Goal: Communication & Community: Answer question/provide support

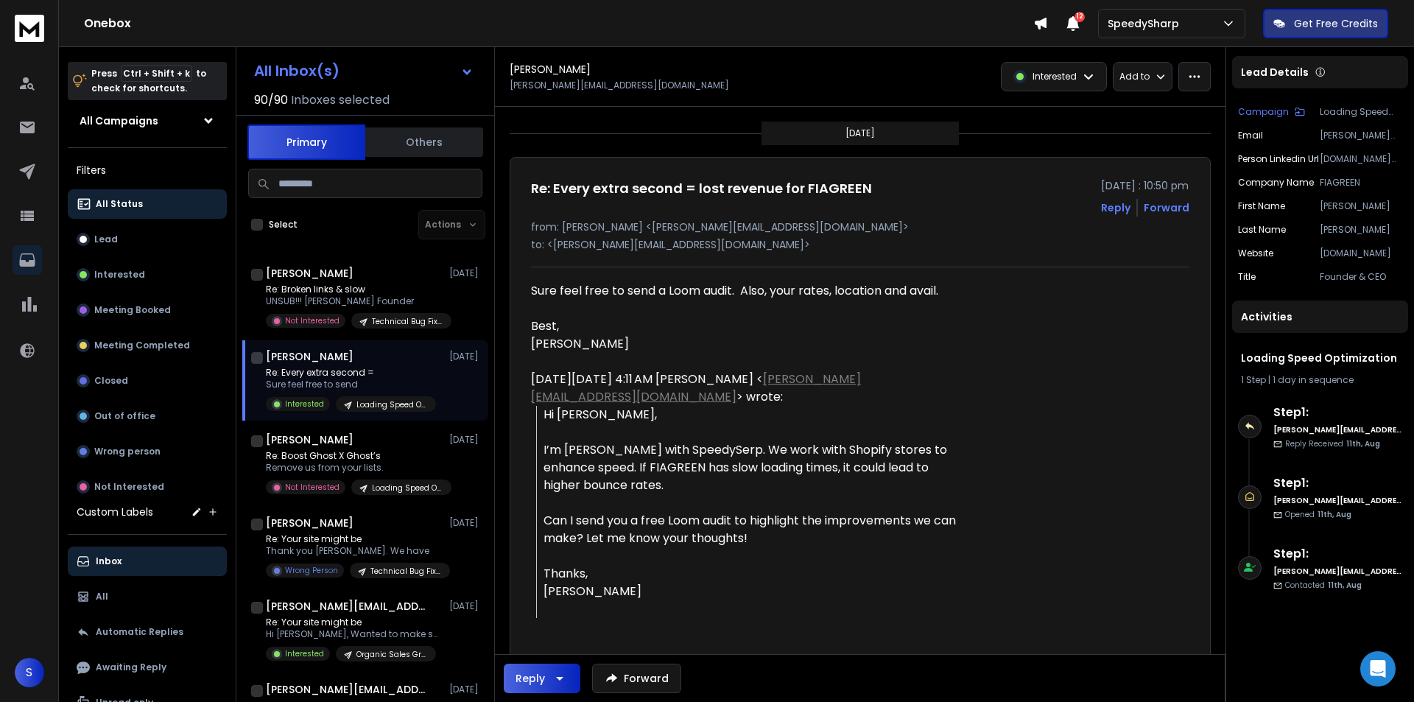
click at [341, 362] on h1 "Julianne Arrieta" at bounding box center [310, 356] width 88 height 15
click at [317, 384] on p "Sure feel free to send" at bounding box center [351, 385] width 170 height 12
click at [109, 277] on p "Interested" at bounding box center [119, 275] width 51 height 12
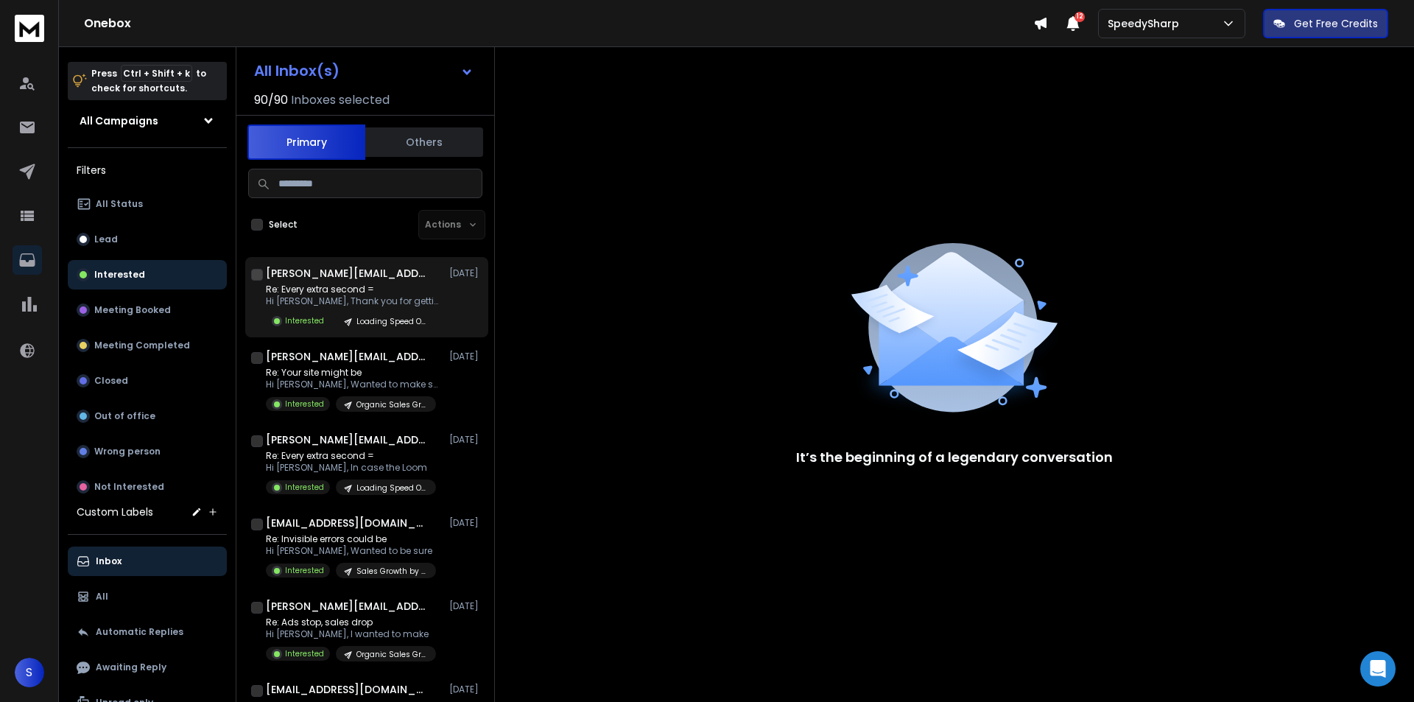
click at [382, 293] on p "Re: Every extra second =" at bounding box center [354, 290] width 177 height 12
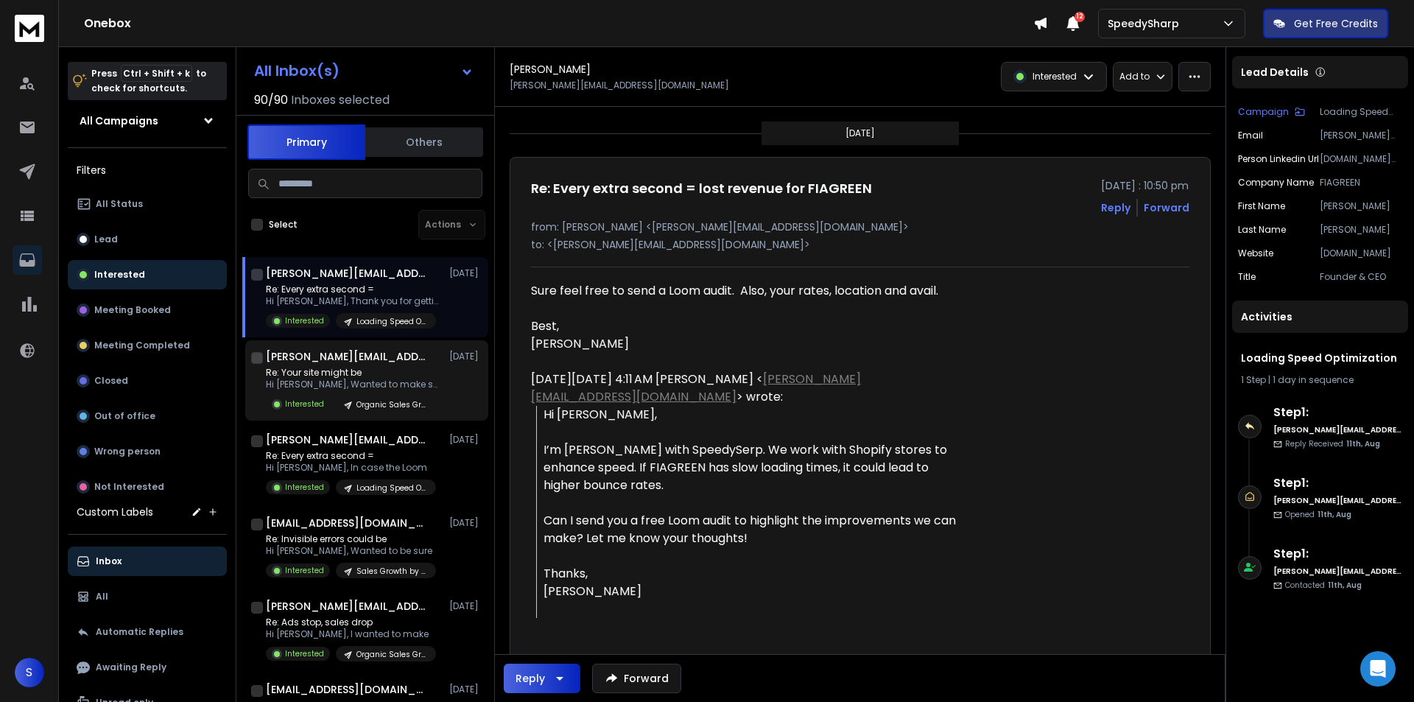
click at [355, 381] on p "Hi [PERSON_NAME], Wanted to make sure" at bounding box center [354, 385] width 177 height 12
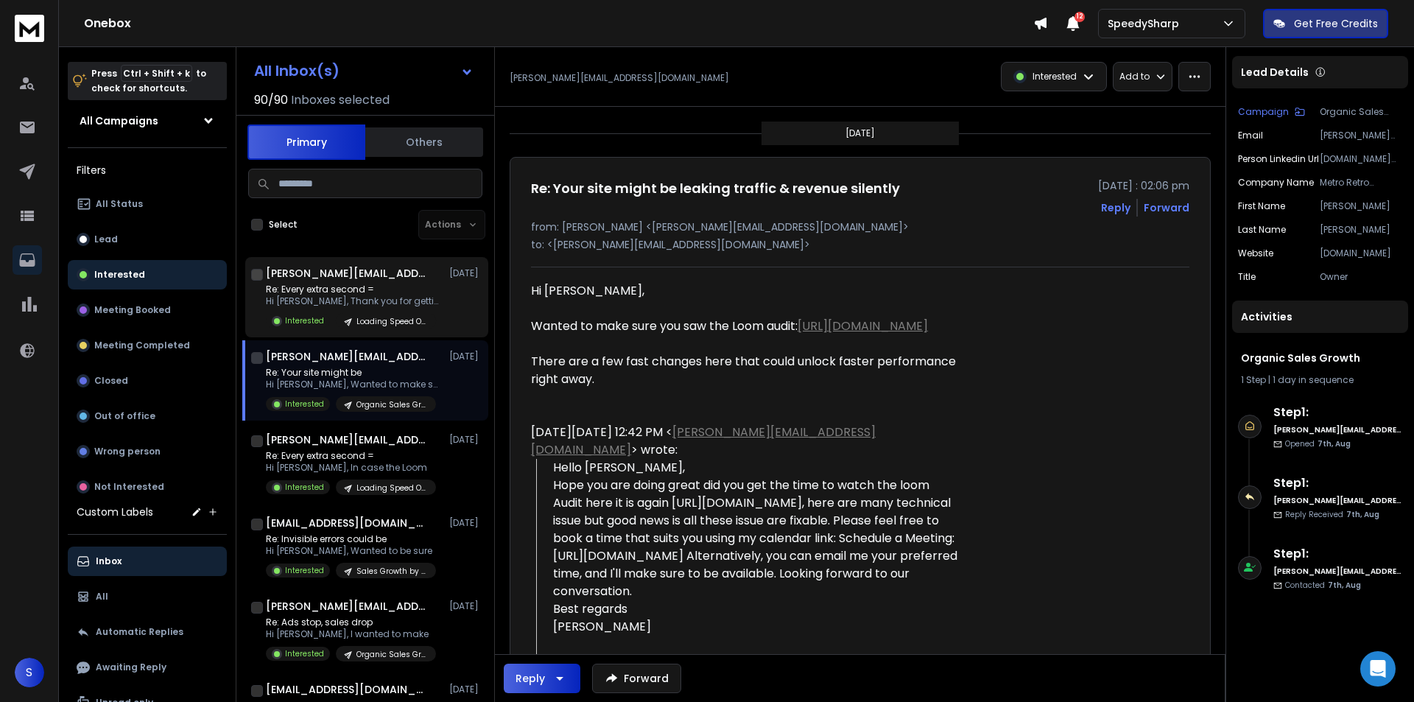
click at [341, 287] on p "Re: Every extra second =" at bounding box center [354, 290] width 177 height 12
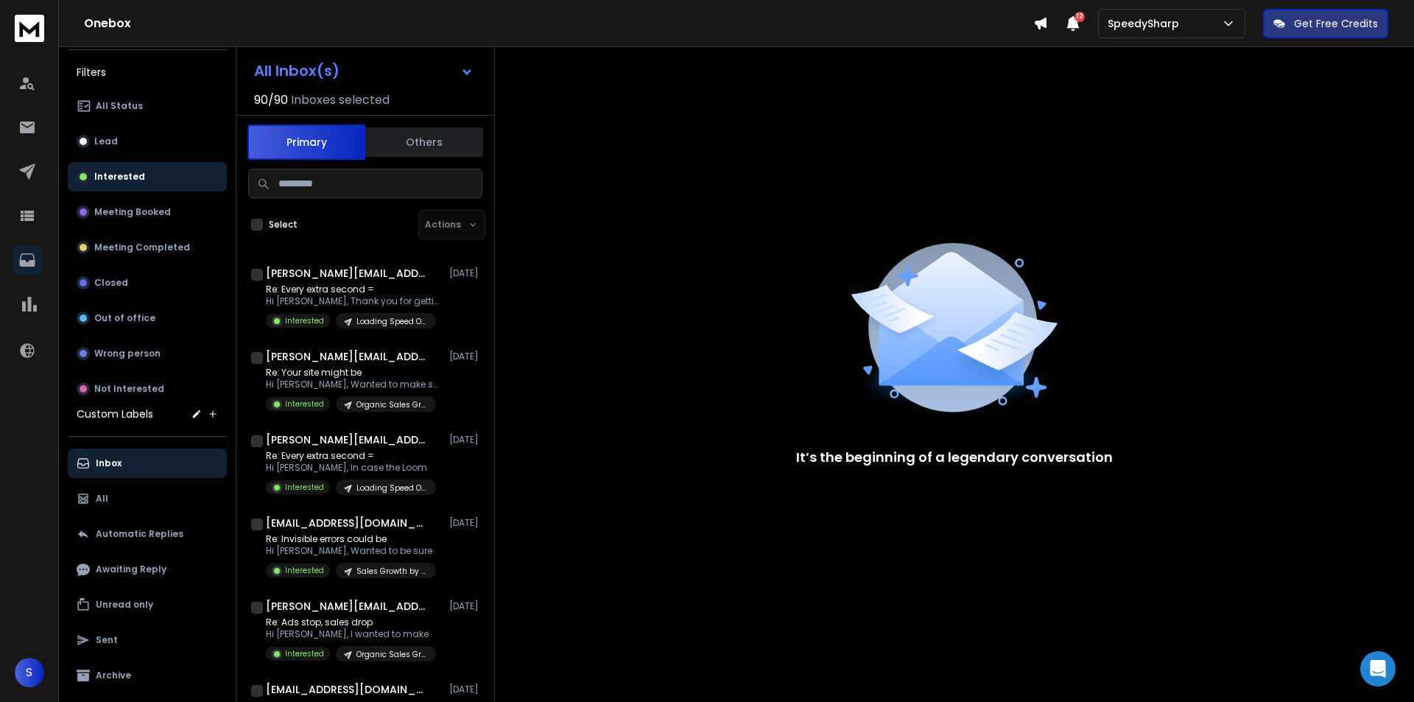
scroll to position [109, 0]
click at [110, 636] on div "Sent" at bounding box center [97, 640] width 41 height 18
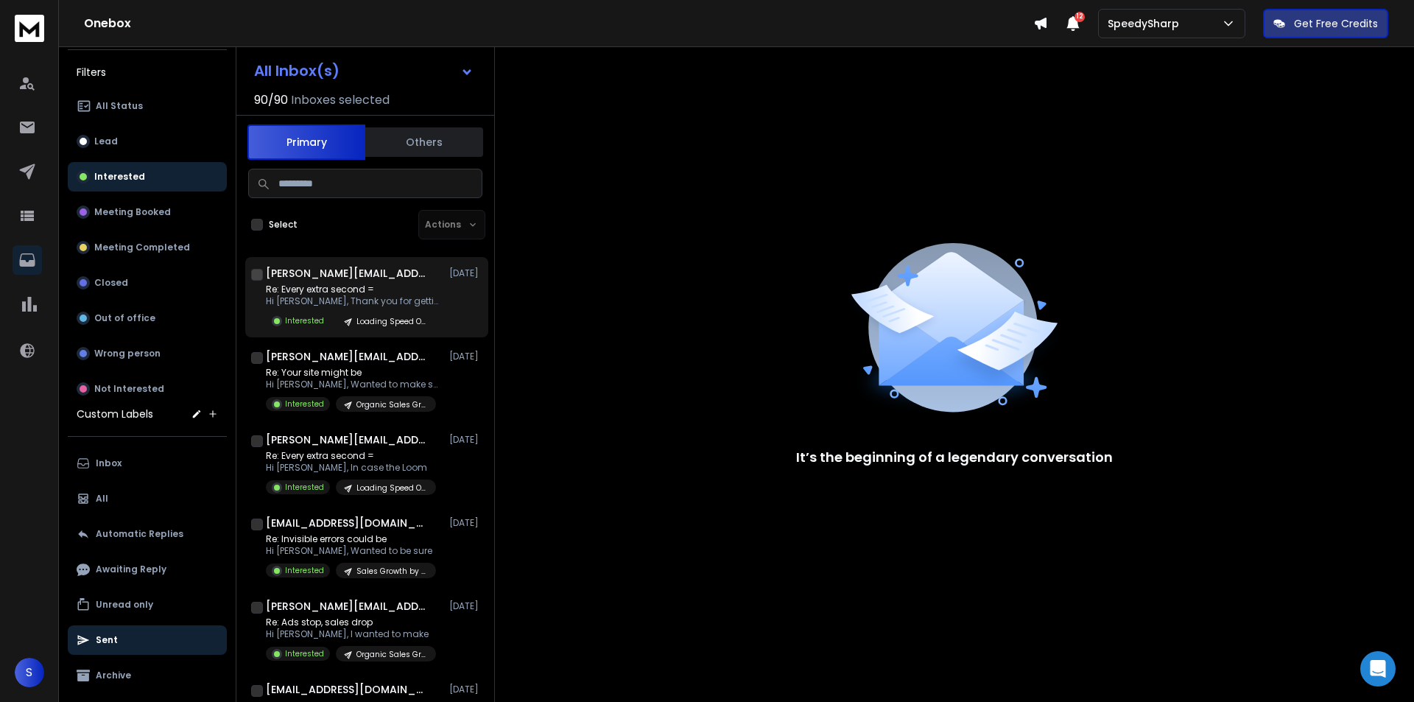
click at [306, 288] on p "Re: Every extra second =" at bounding box center [354, 290] width 177 height 12
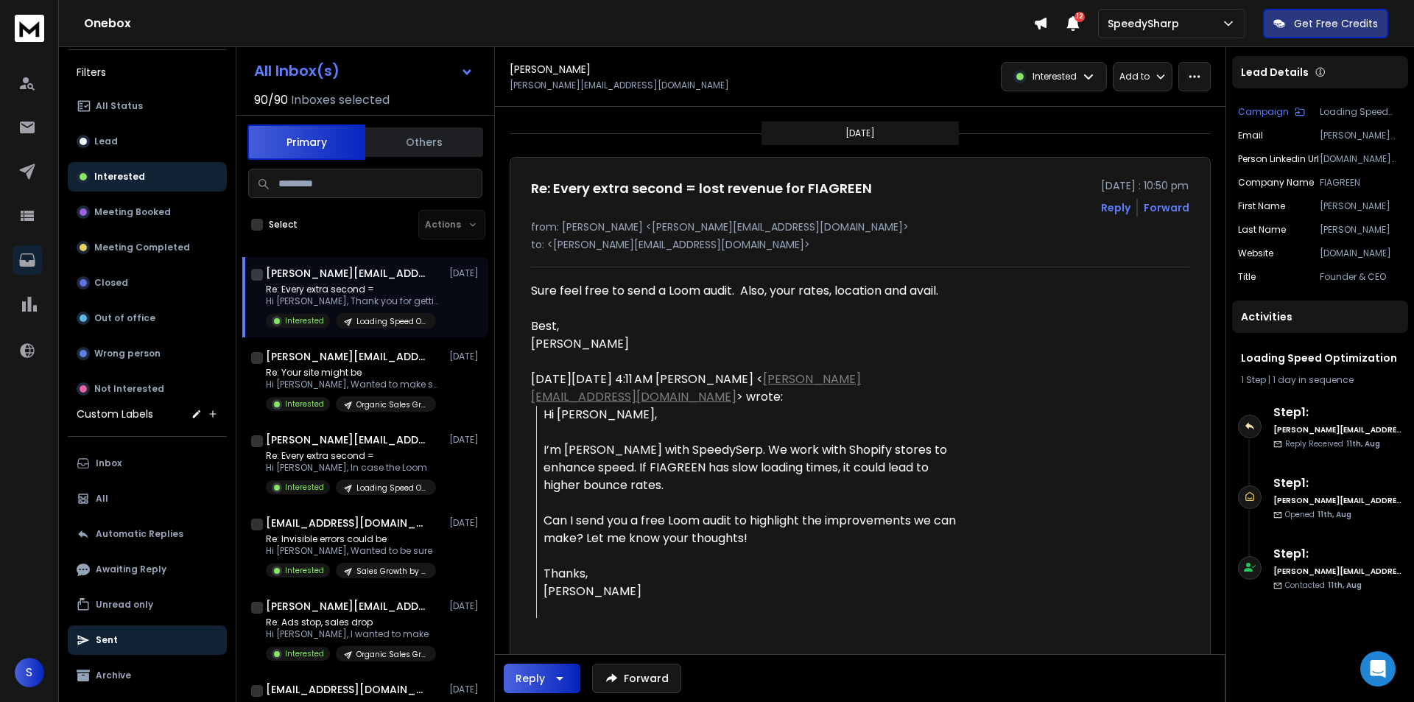
click at [306, 288] on p "Re: Every extra second =" at bounding box center [354, 290] width 177 height 12
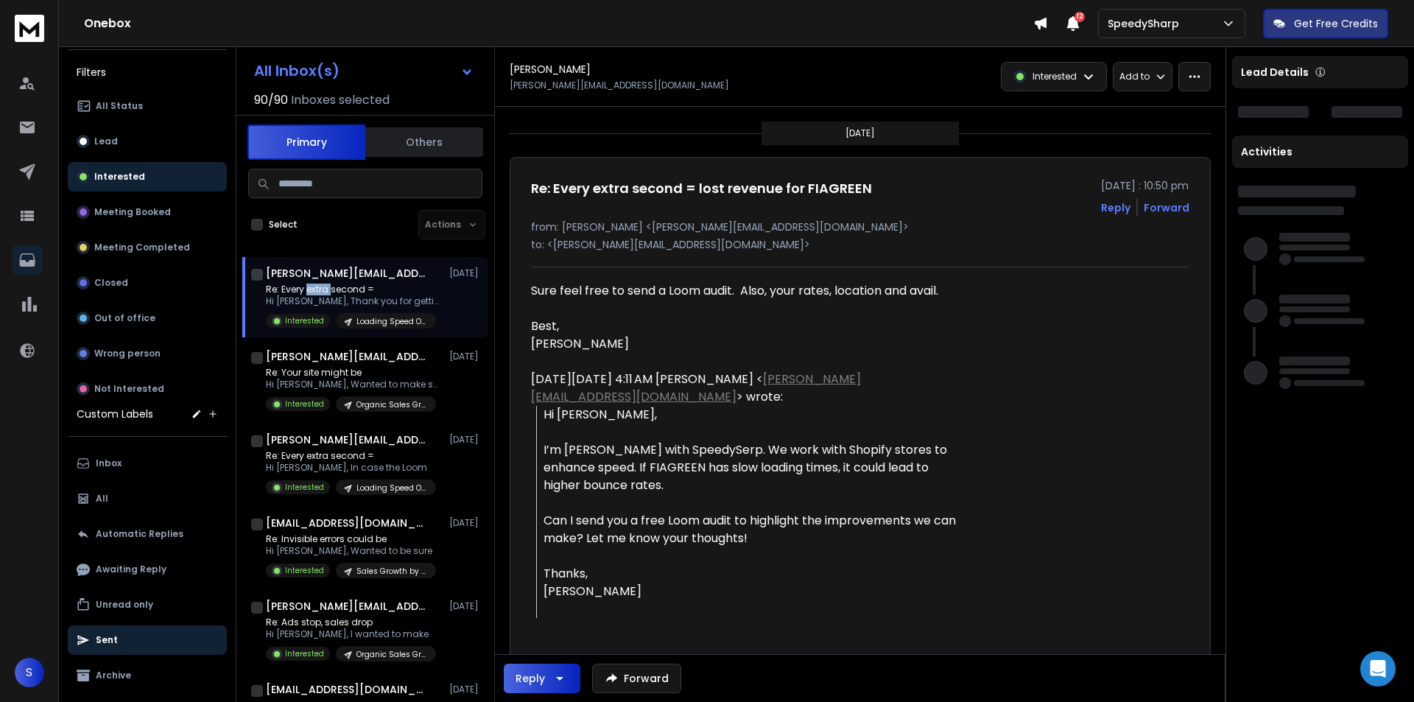
click at [306, 288] on p "Re: Every extra second =" at bounding box center [354, 290] width 177 height 12
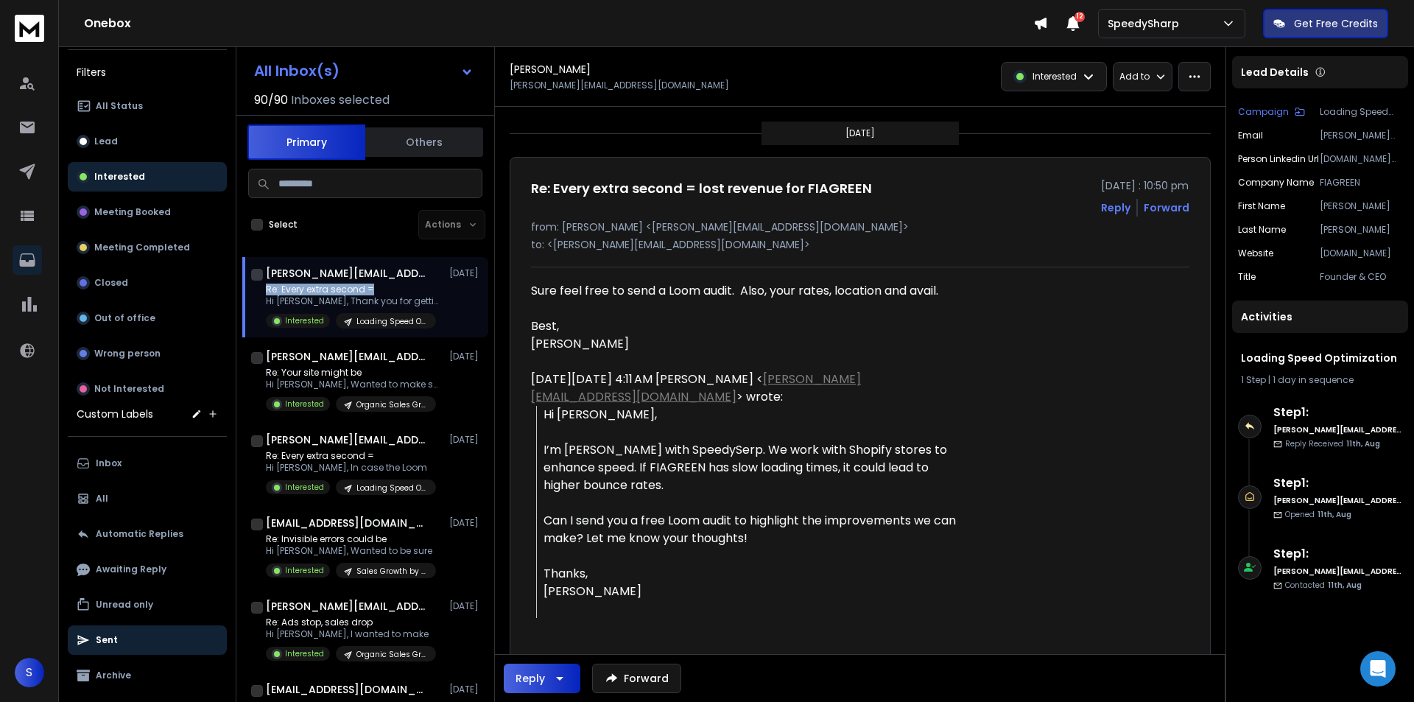
click at [306, 288] on p "Re: Every extra second =" at bounding box center [354, 290] width 177 height 12
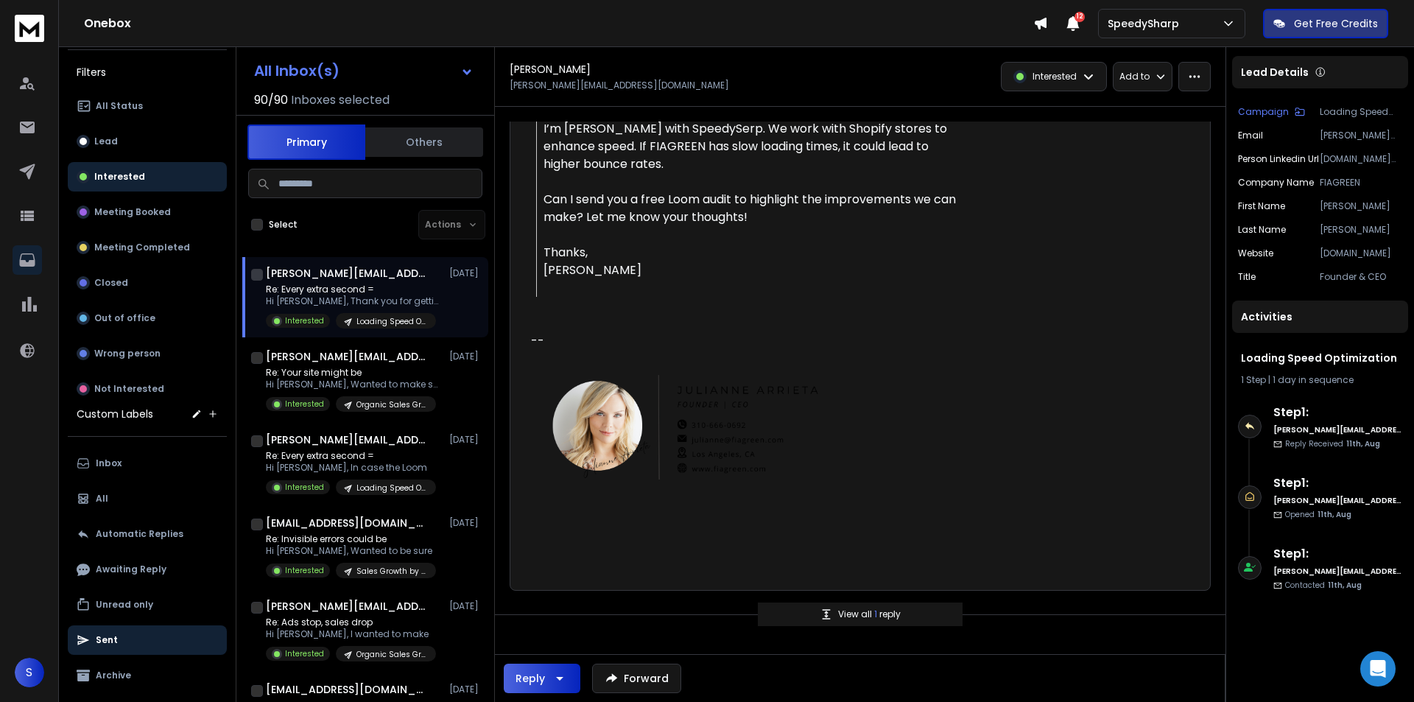
scroll to position [328, 0]
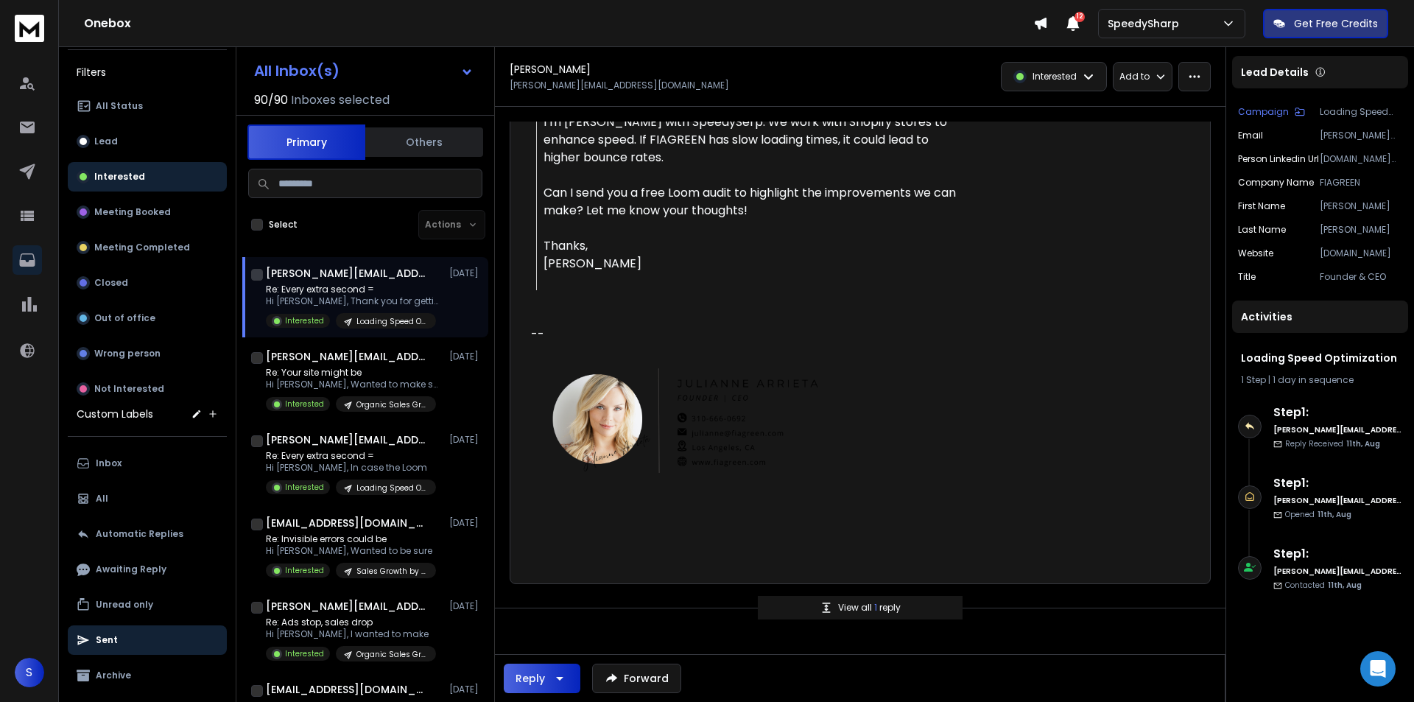
click at [874, 608] on span "1" at bounding box center [876, 607] width 5 height 13
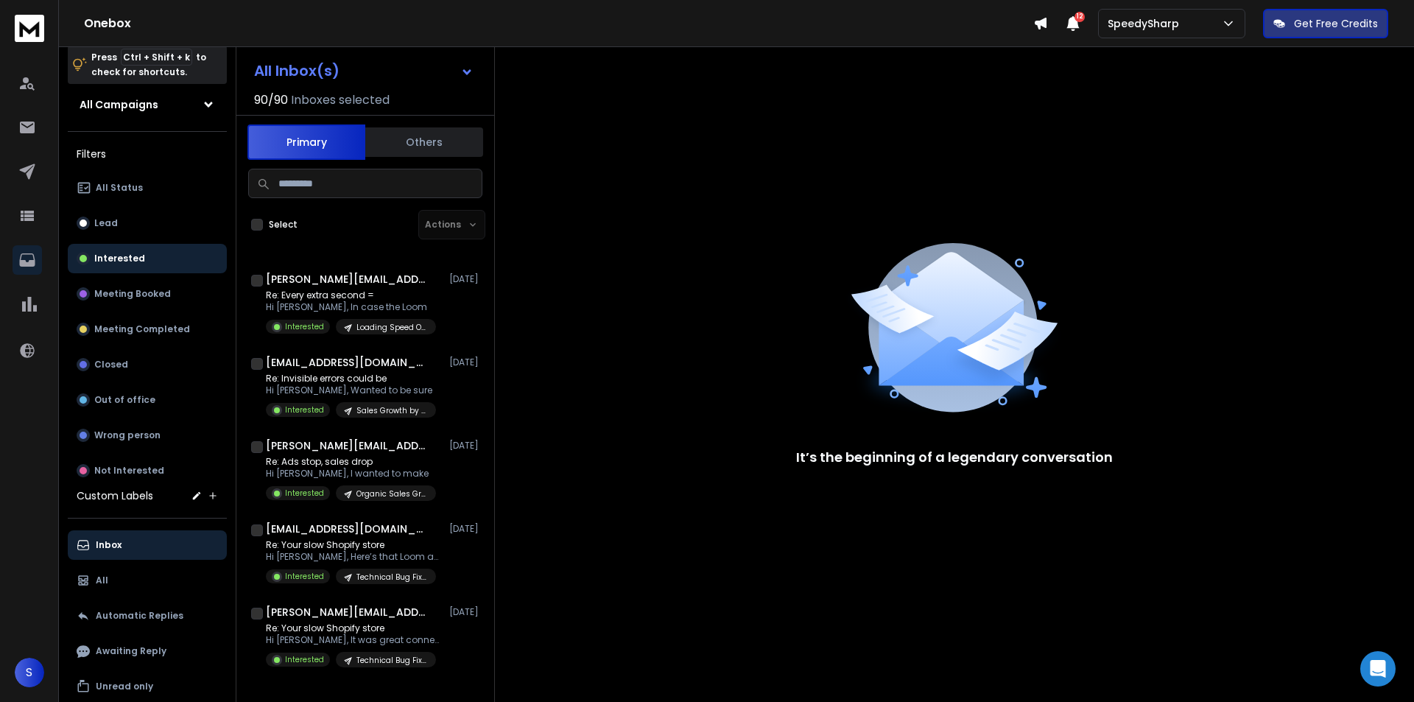
scroll to position [0, 0]
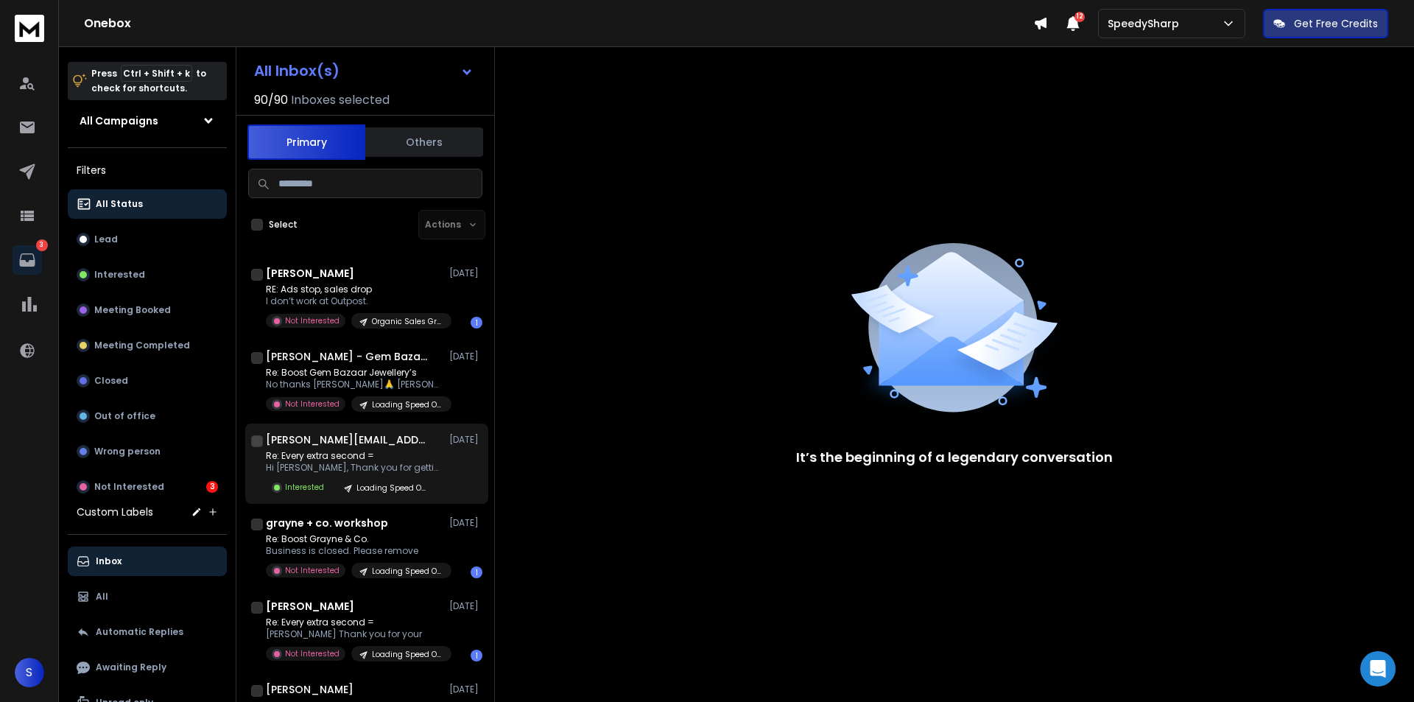
click at [350, 454] on p "Re: Every extra second =" at bounding box center [354, 456] width 177 height 12
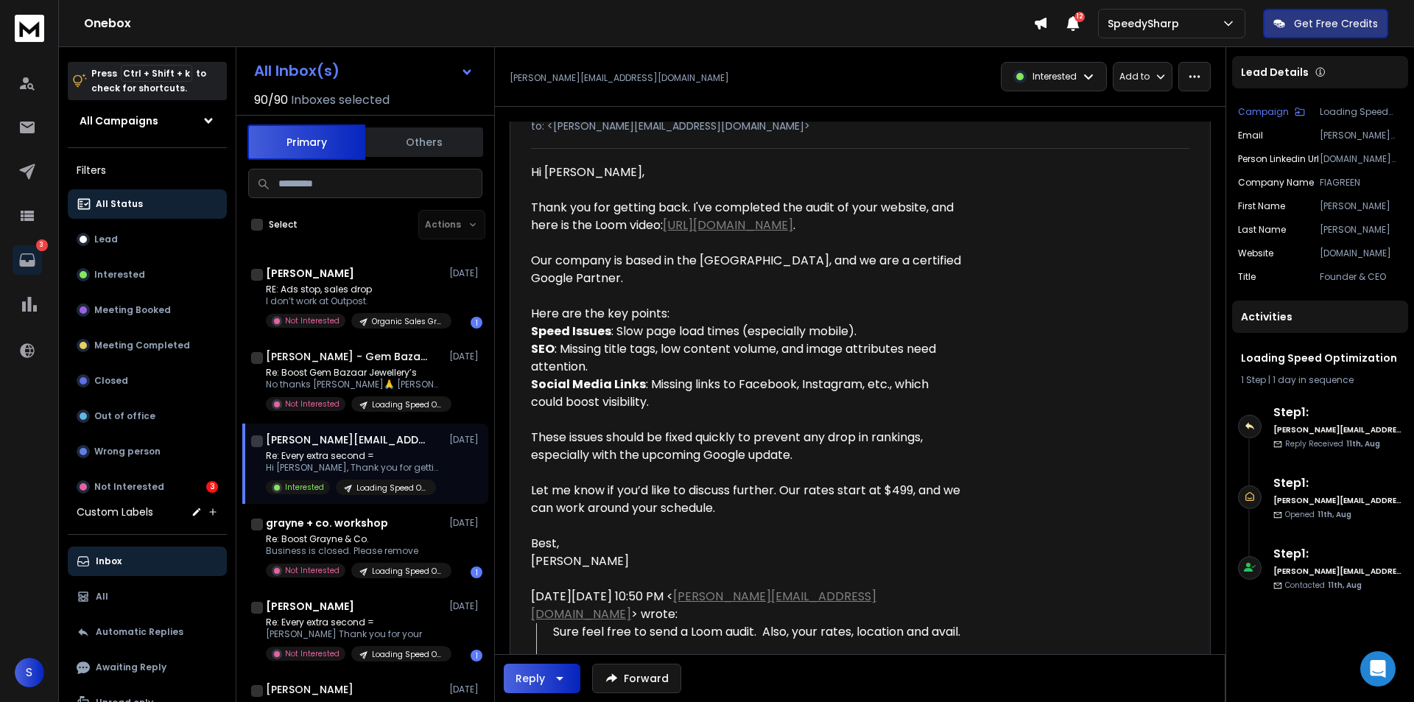
scroll to position [74, 0]
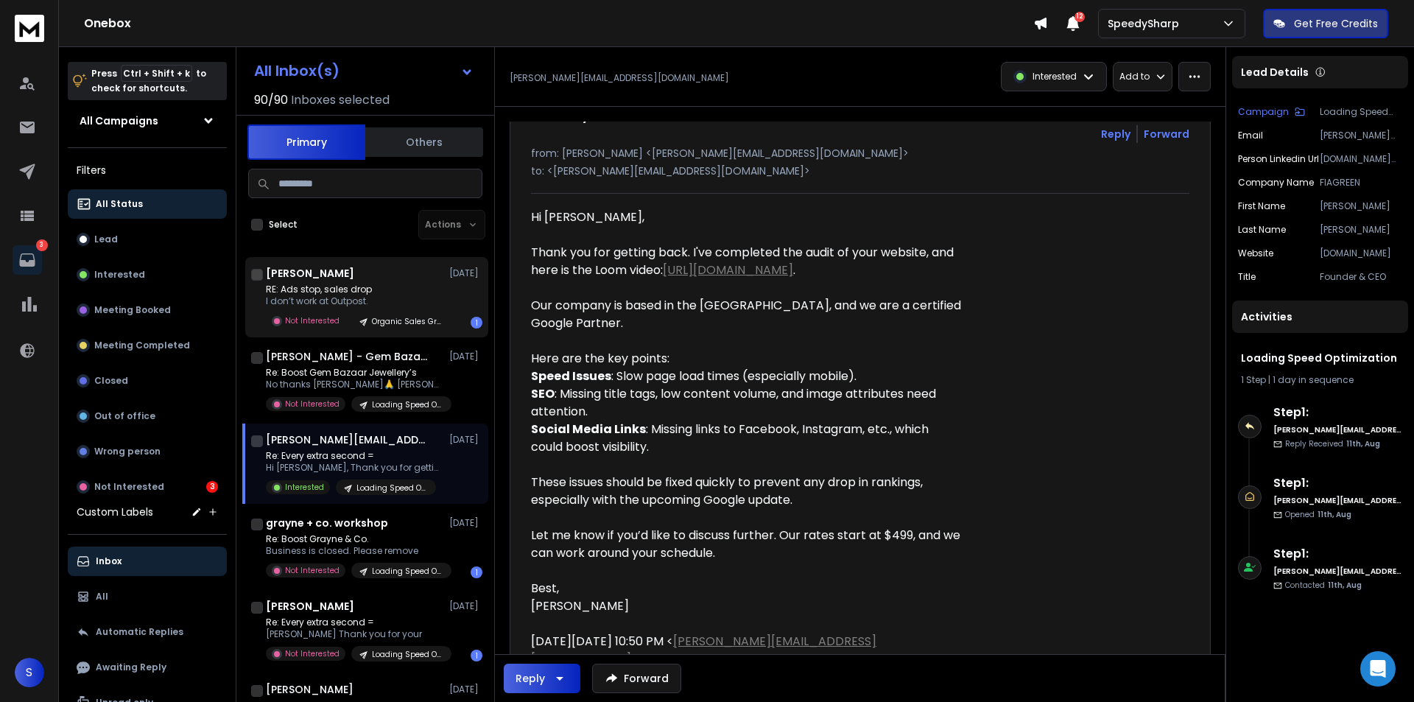
click at [340, 278] on div "[PERSON_NAME] [DATE]" at bounding box center [374, 273] width 217 height 15
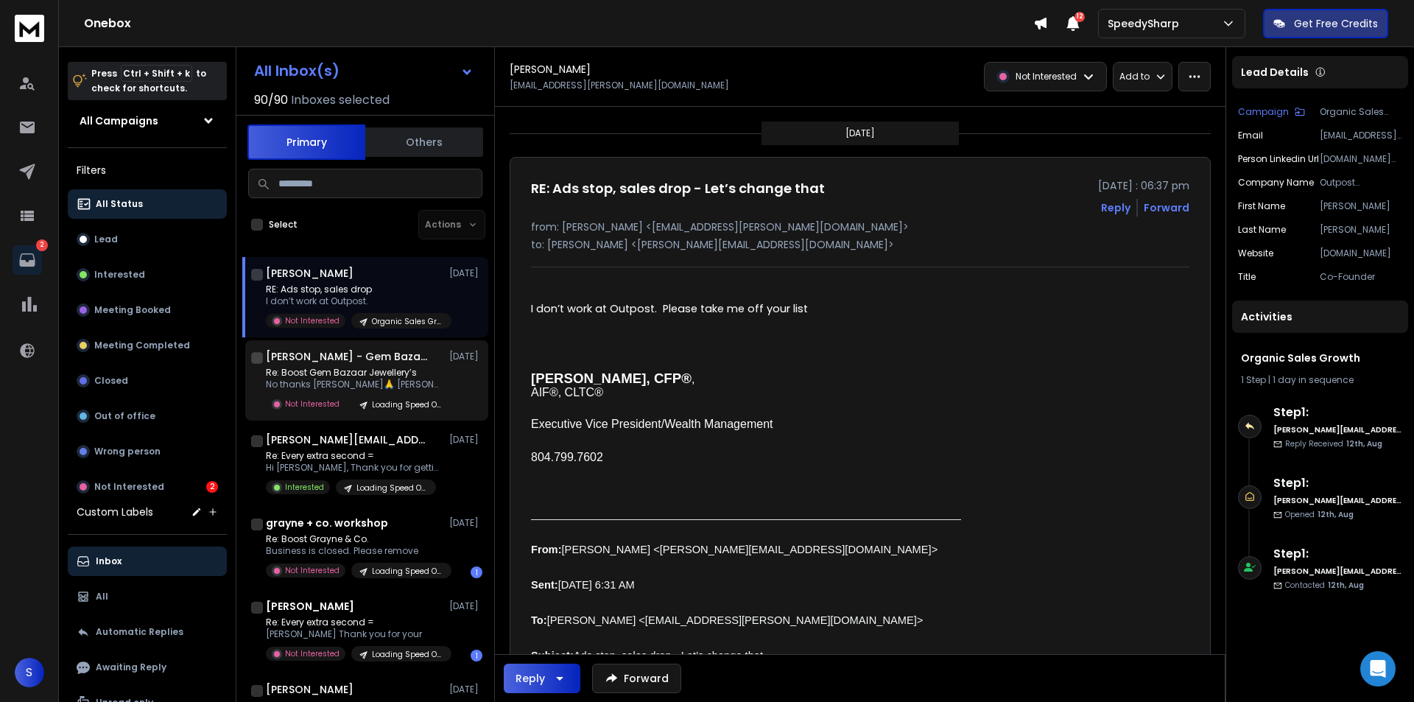
click at [358, 361] on h1 "[PERSON_NAME] - Gem Bazaar" at bounding box center [347, 356] width 162 height 15
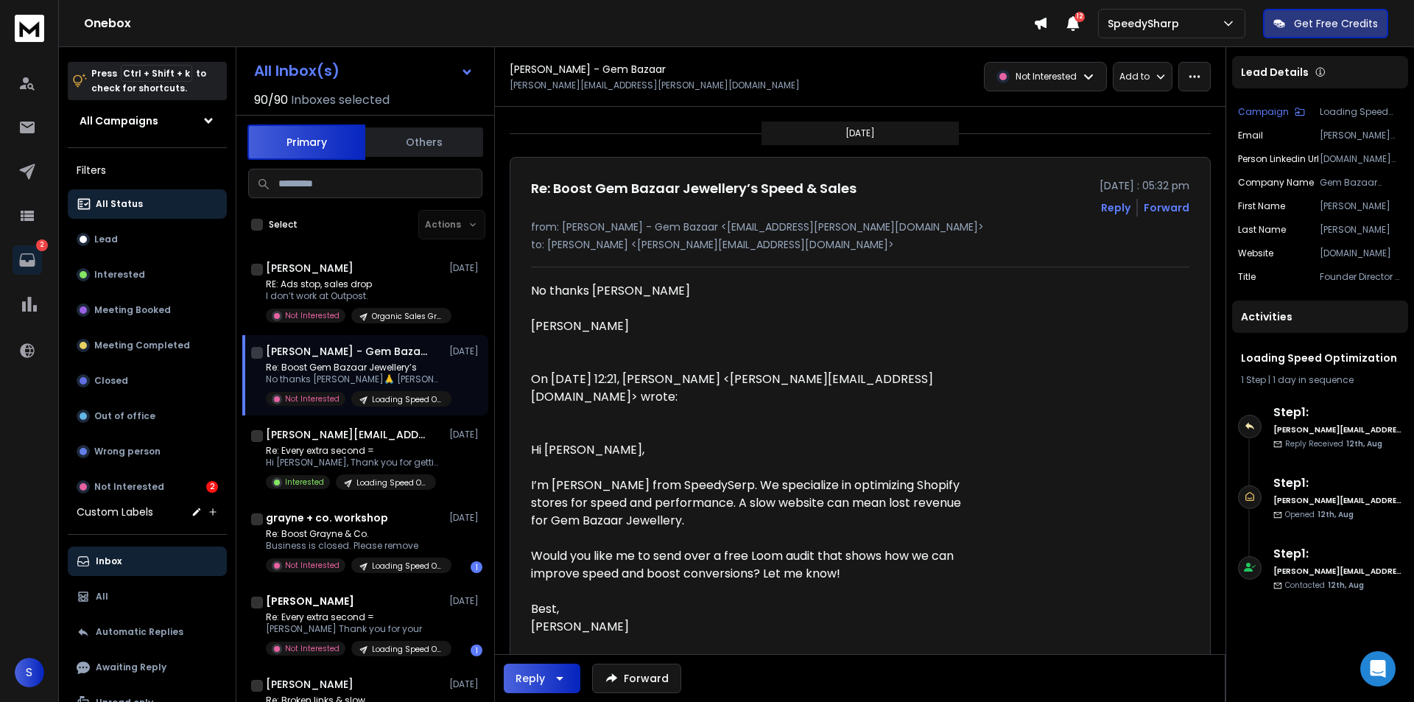
scroll to position [0, 0]
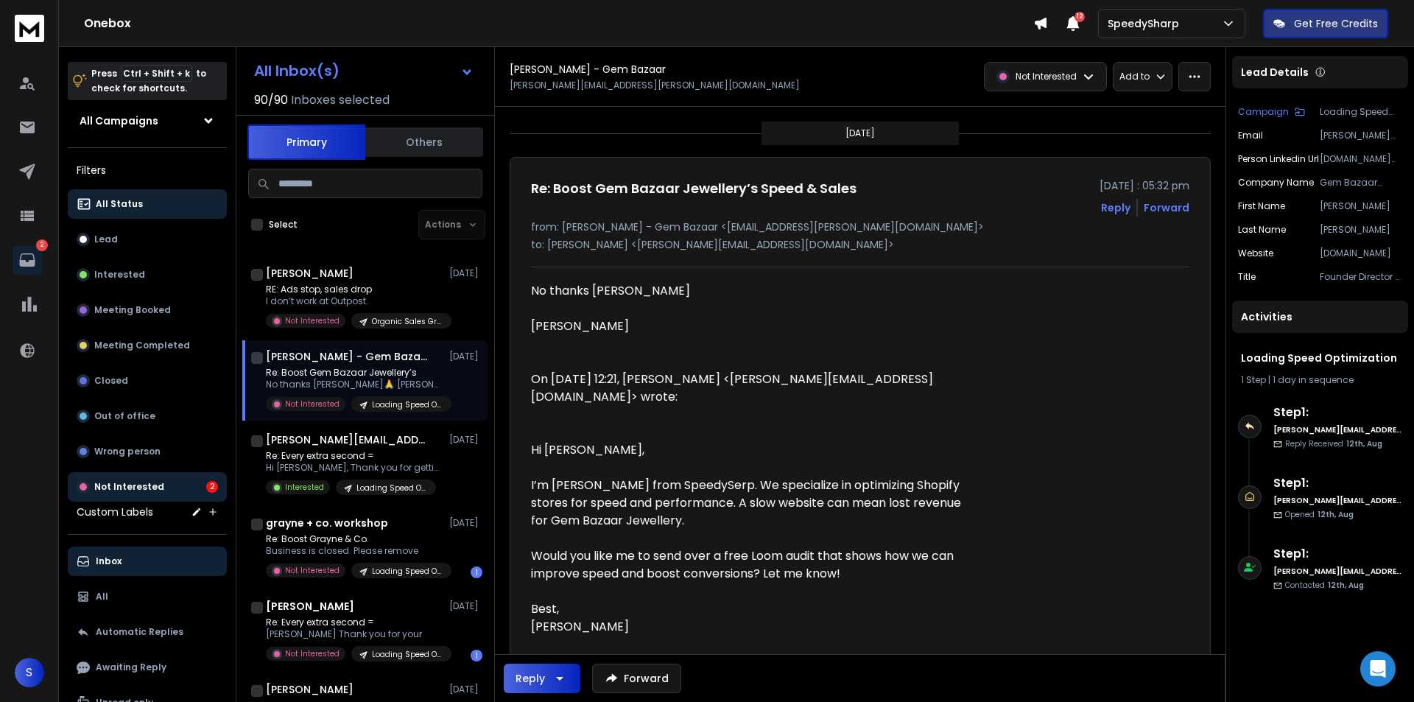
click at [121, 483] on p "Not Interested" at bounding box center [129, 487] width 70 height 12
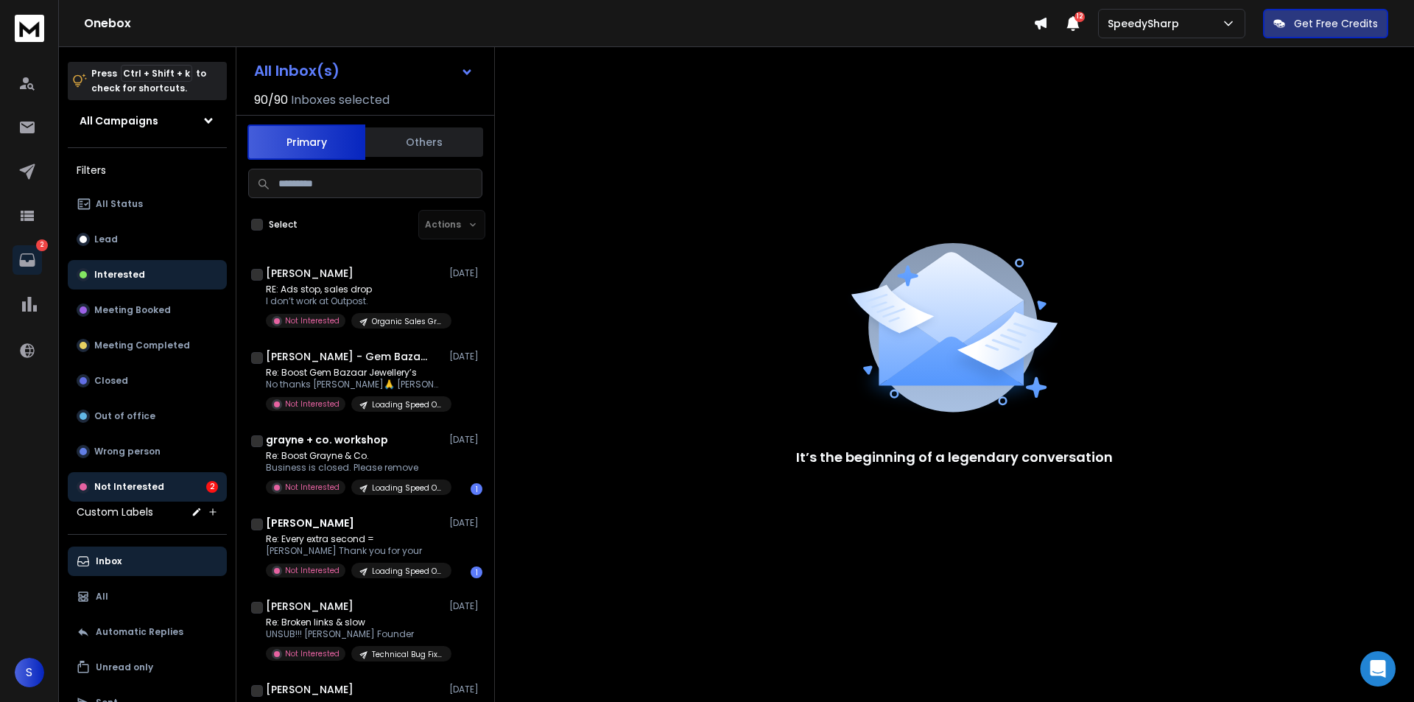
click at [124, 273] on p "Interested" at bounding box center [119, 275] width 51 height 12
